Goal: Find specific page/section: Find specific page/section

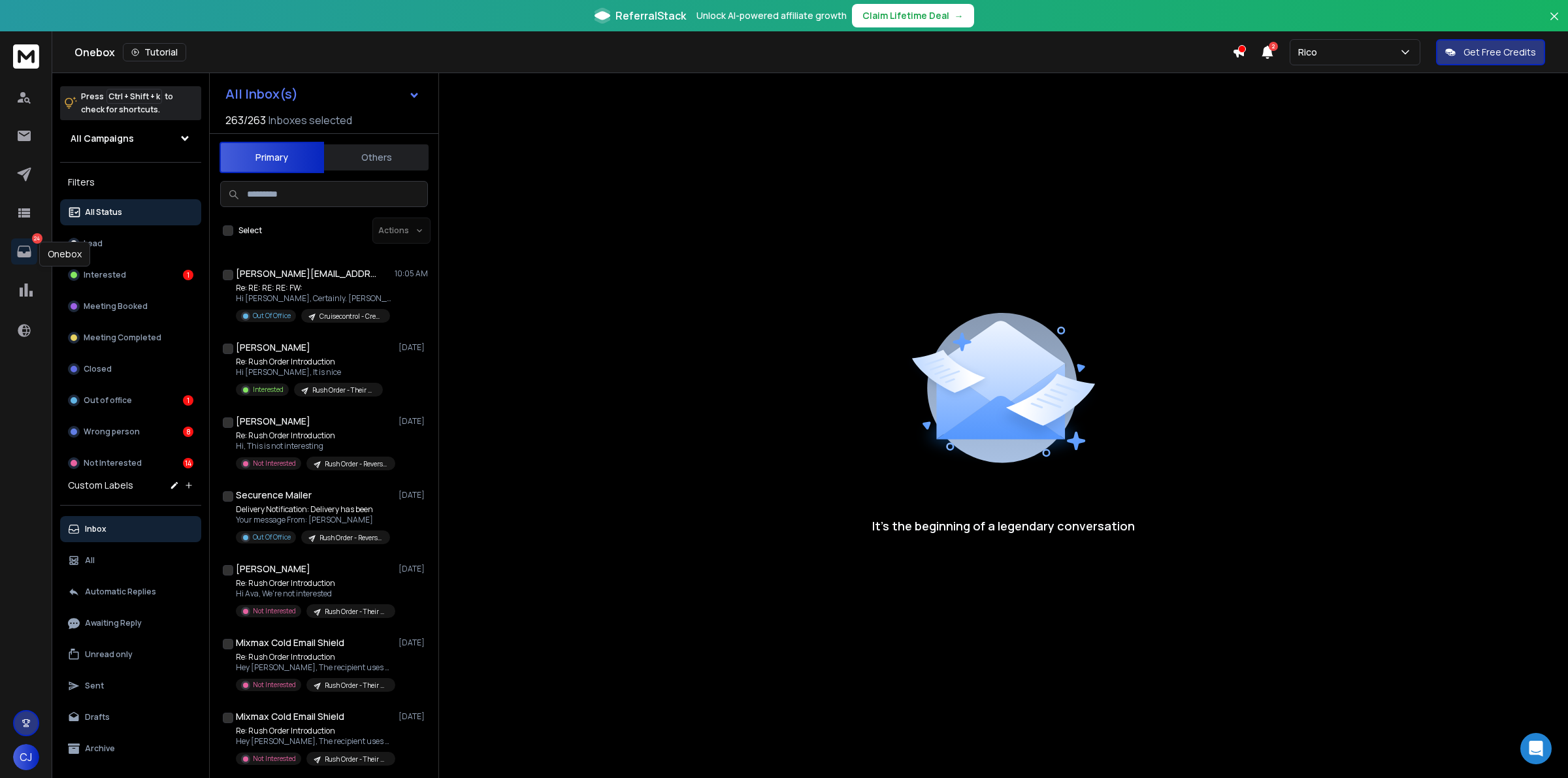
click at [27, 254] on icon at bounding box center [24, 251] width 15 height 15
click at [25, 174] on icon at bounding box center [24, 174] width 15 height 15
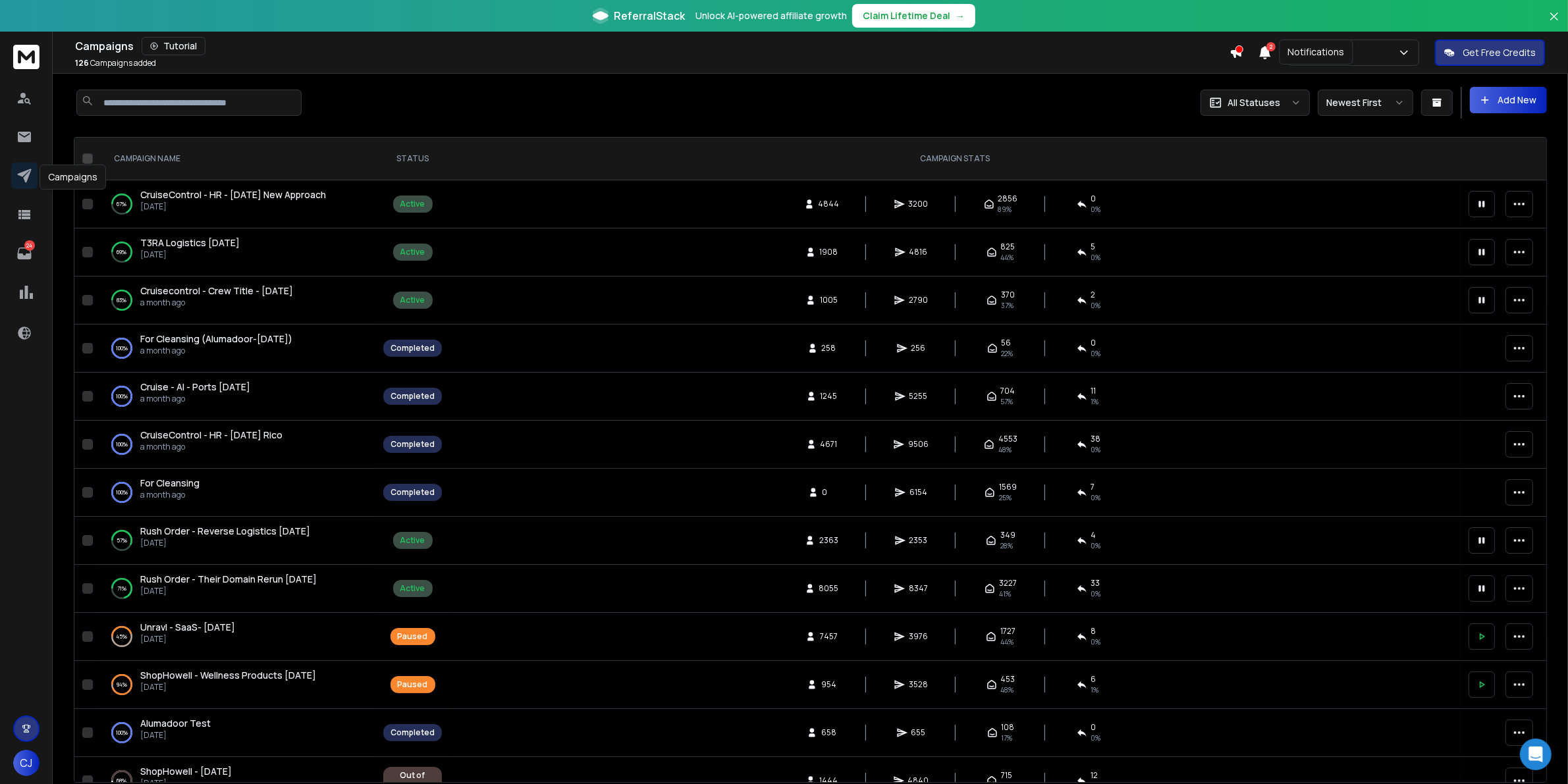
click at [1271, 53] on icon at bounding box center [1265, 52] width 12 height 13
click at [25, 251] on p "24" at bounding box center [29, 246] width 10 height 10
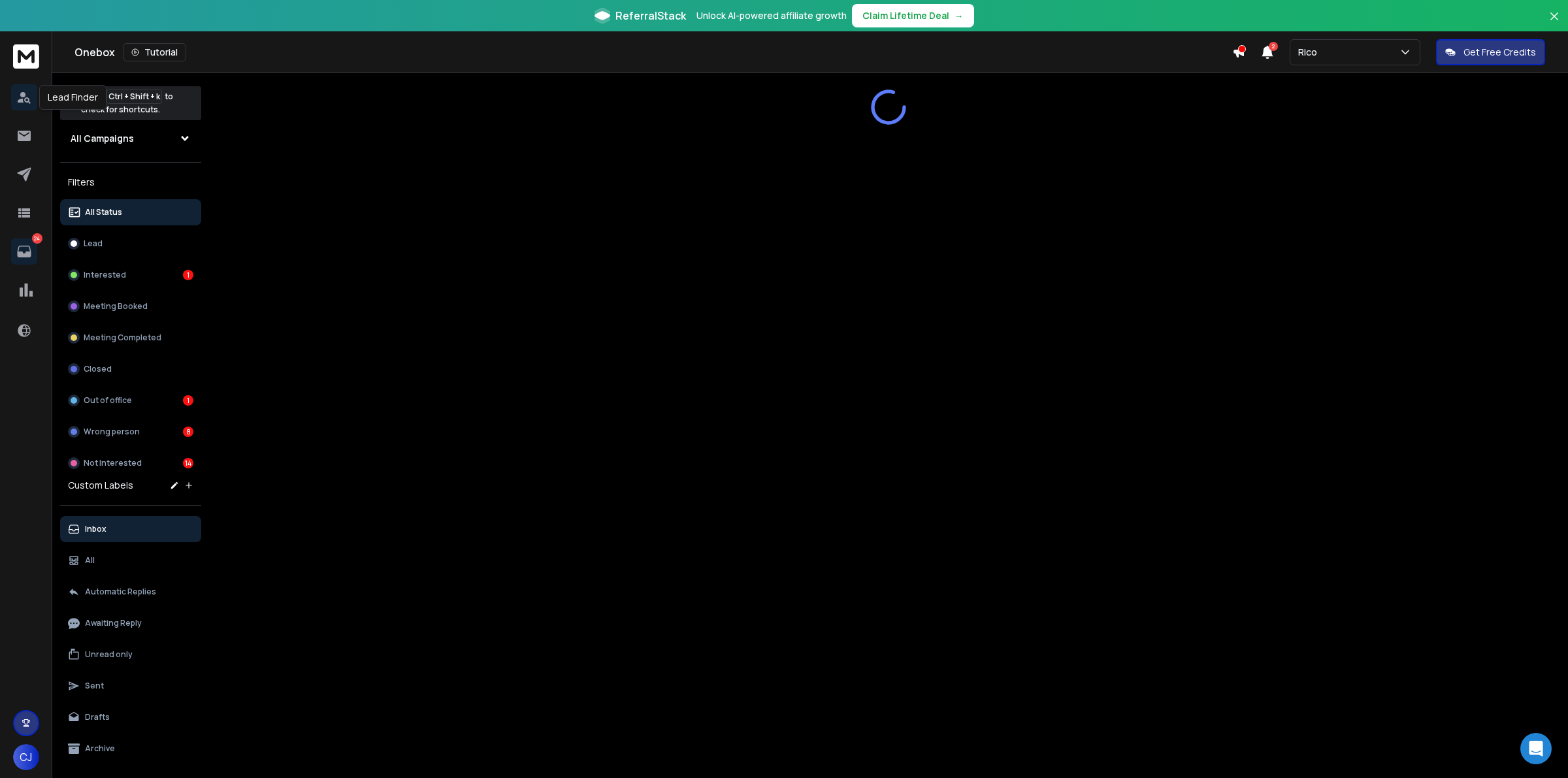
click at [29, 93] on icon at bounding box center [24, 97] width 15 height 15
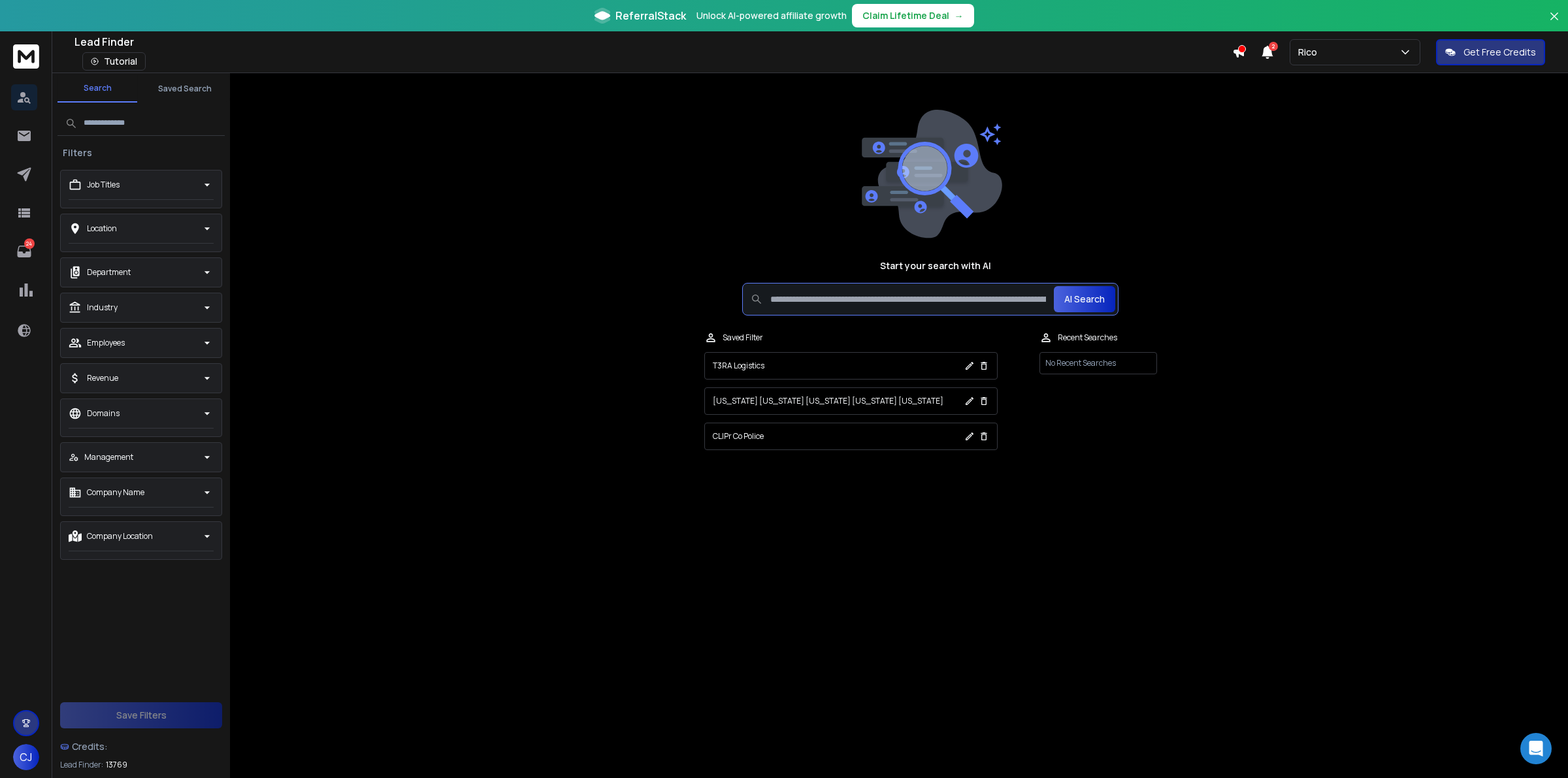
click at [1424, 145] on div "Start your search with AI" at bounding box center [930, 180] width 1359 height 184
